Goal: Navigation & Orientation: Find specific page/section

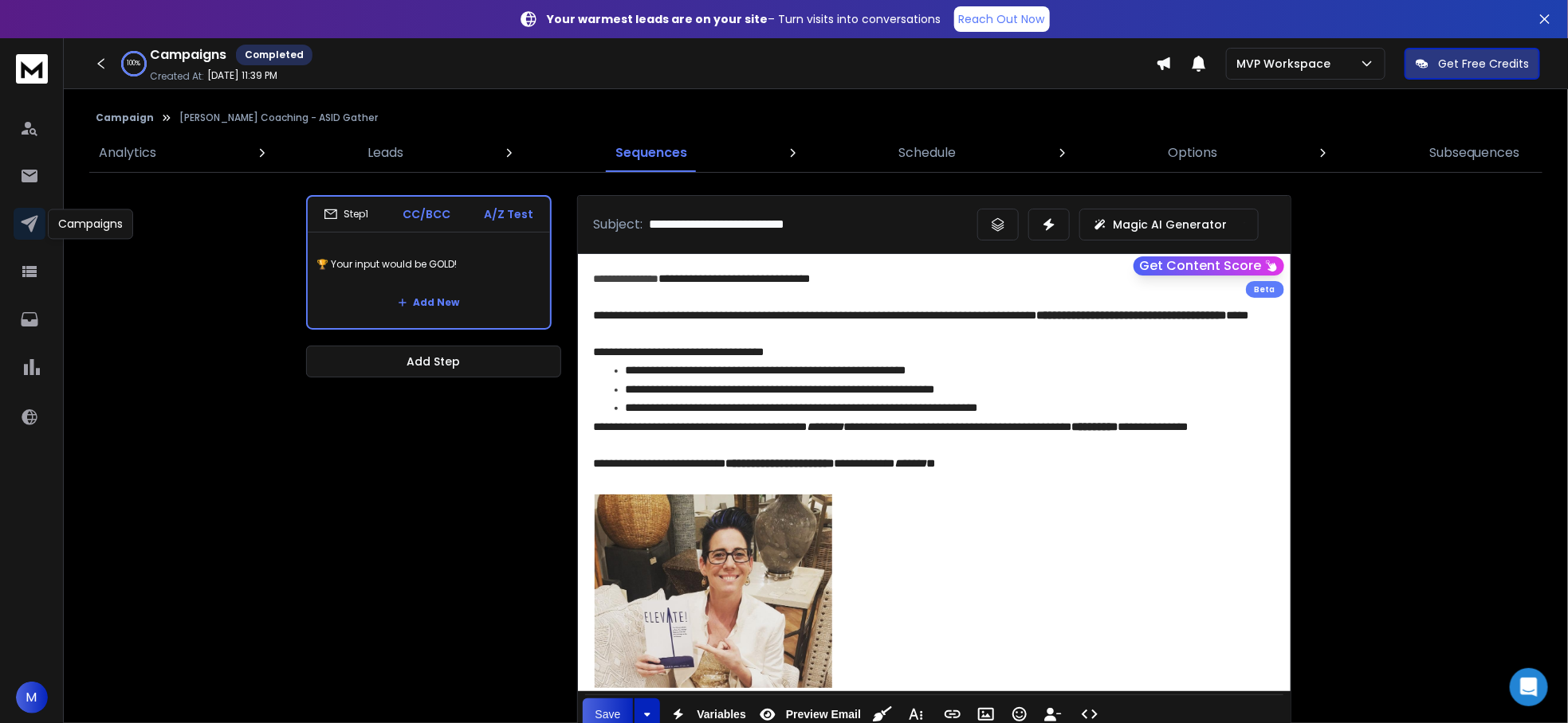
click at [31, 222] on icon at bounding box center [30, 224] width 19 height 19
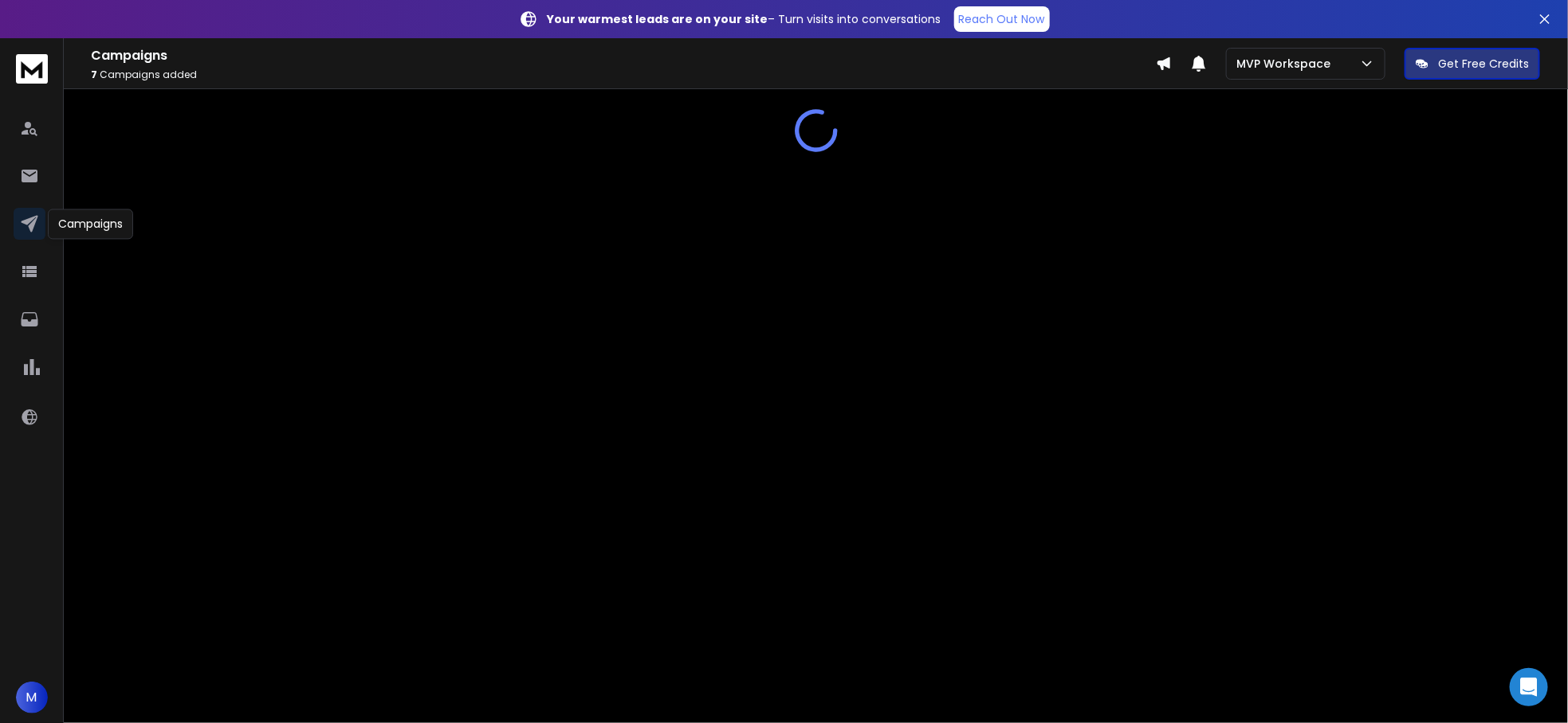
click at [26, 217] on icon at bounding box center [30, 224] width 19 height 19
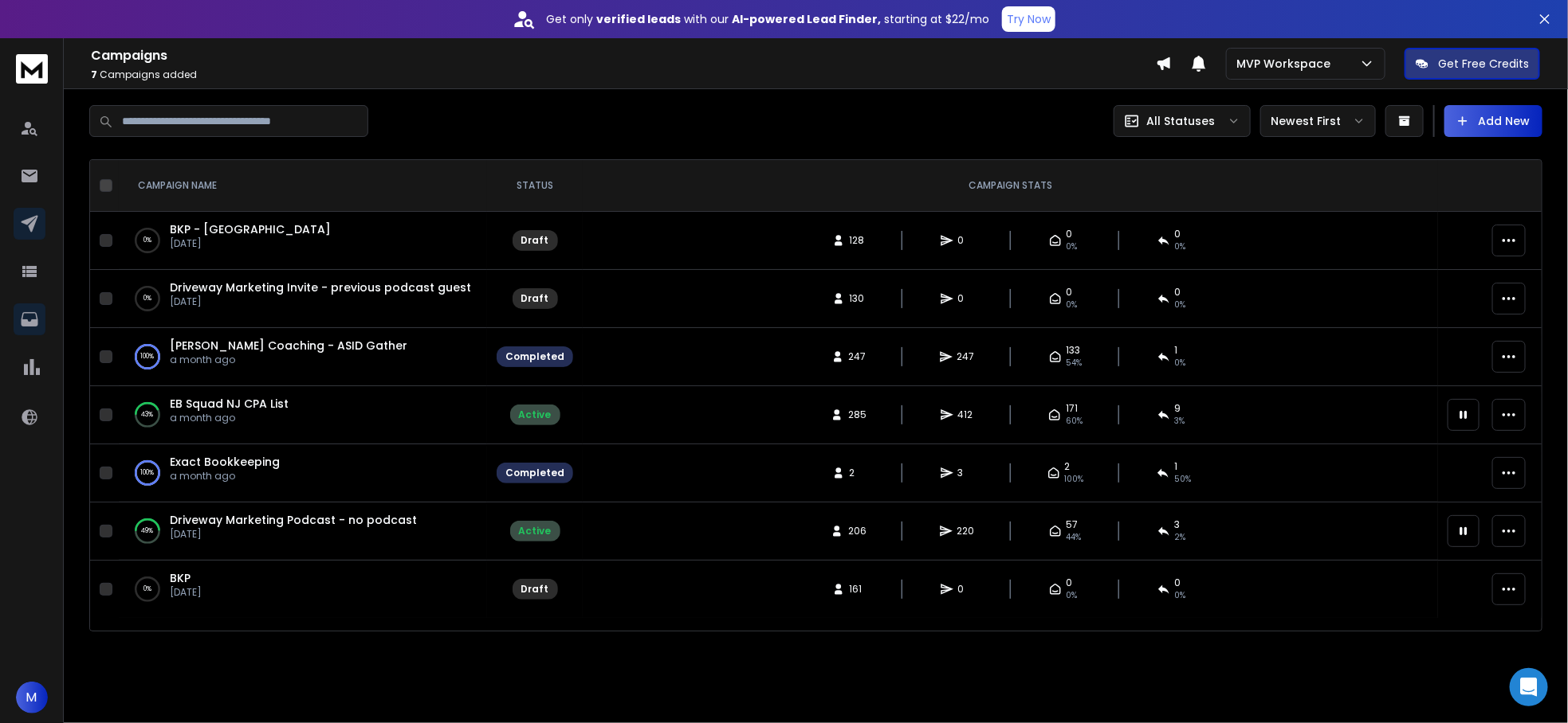
click at [35, 316] on icon at bounding box center [30, 320] width 19 height 19
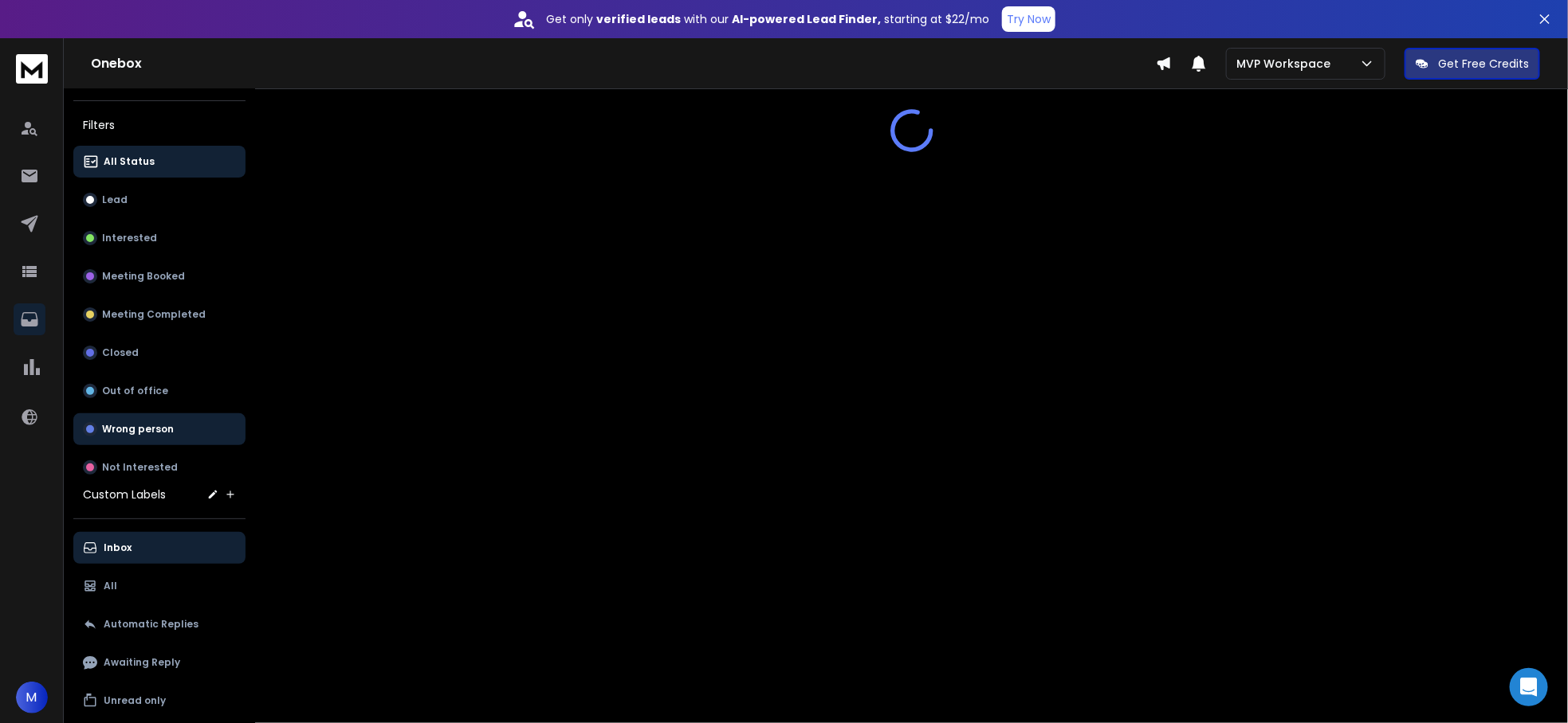
scroll to position [195, 0]
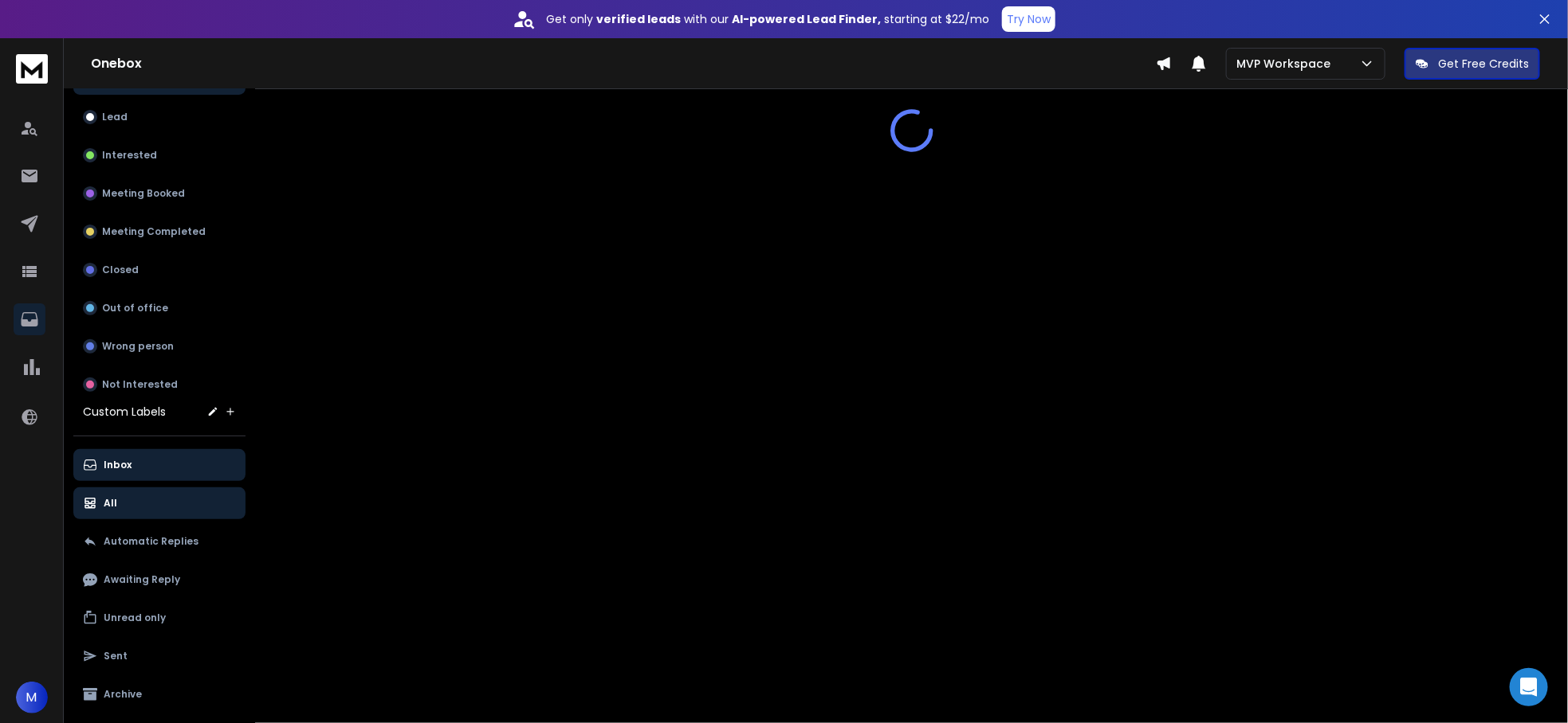
click at [156, 488] on button "All" at bounding box center [159, 503] width 172 height 32
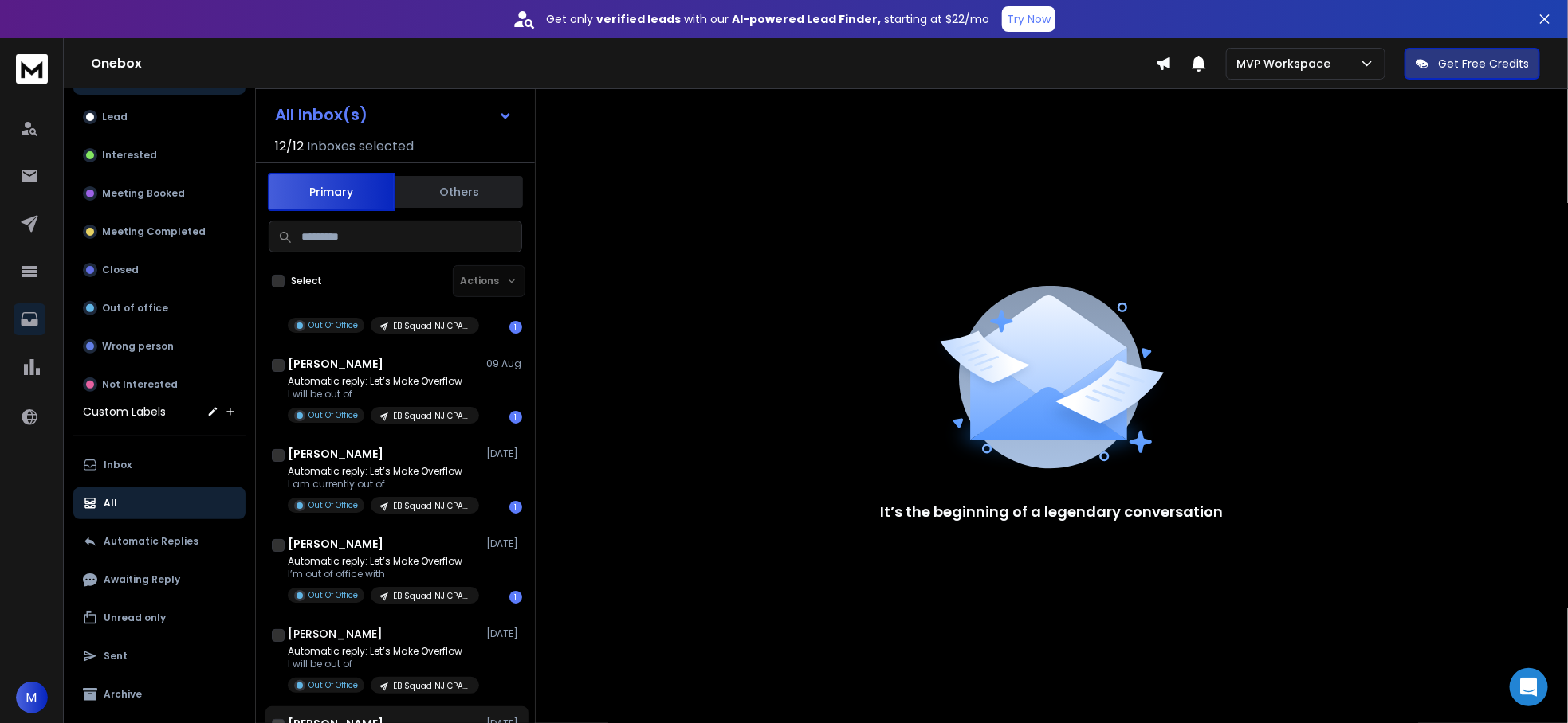
scroll to position [0, 0]
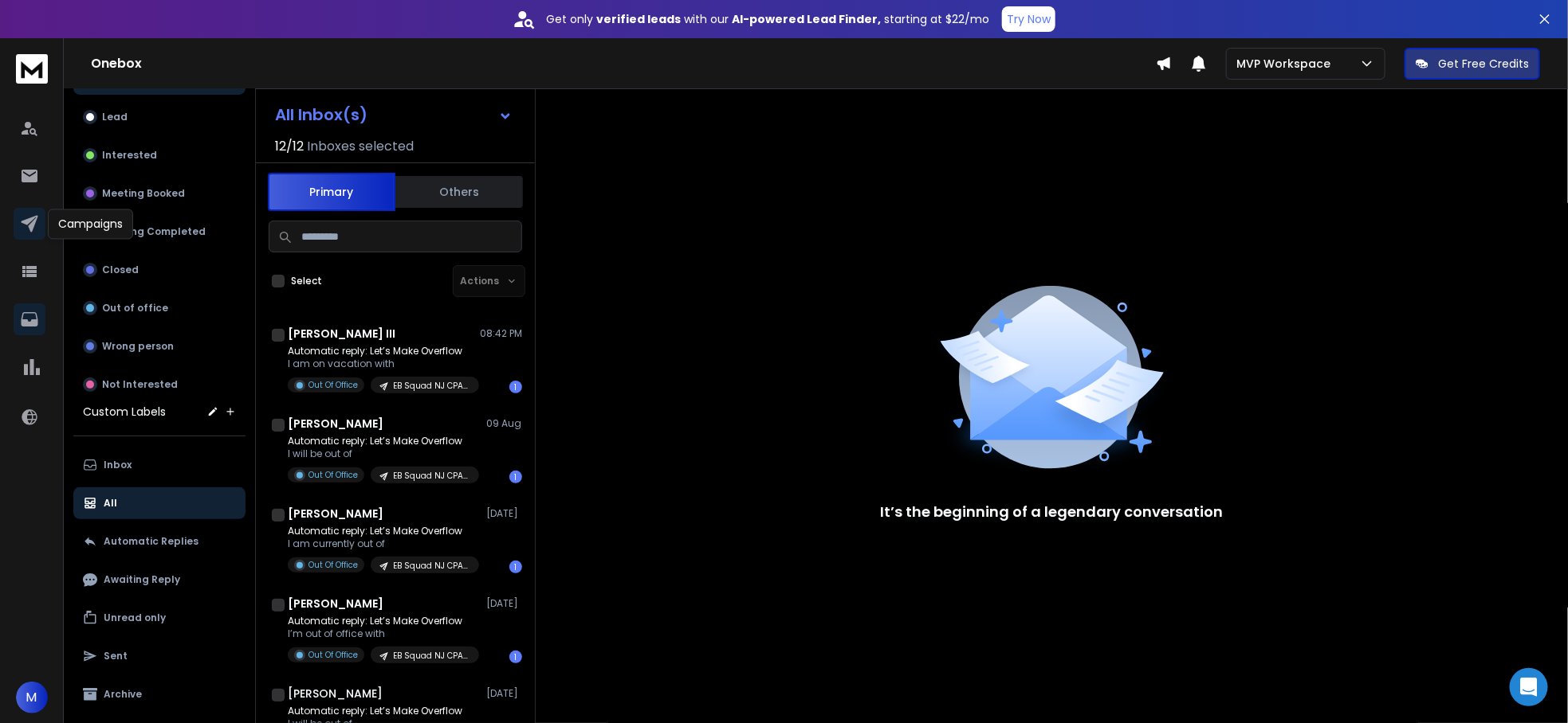
click at [21, 227] on icon at bounding box center [30, 224] width 19 height 19
